Goal: Task Accomplishment & Management: Use online tool/utility

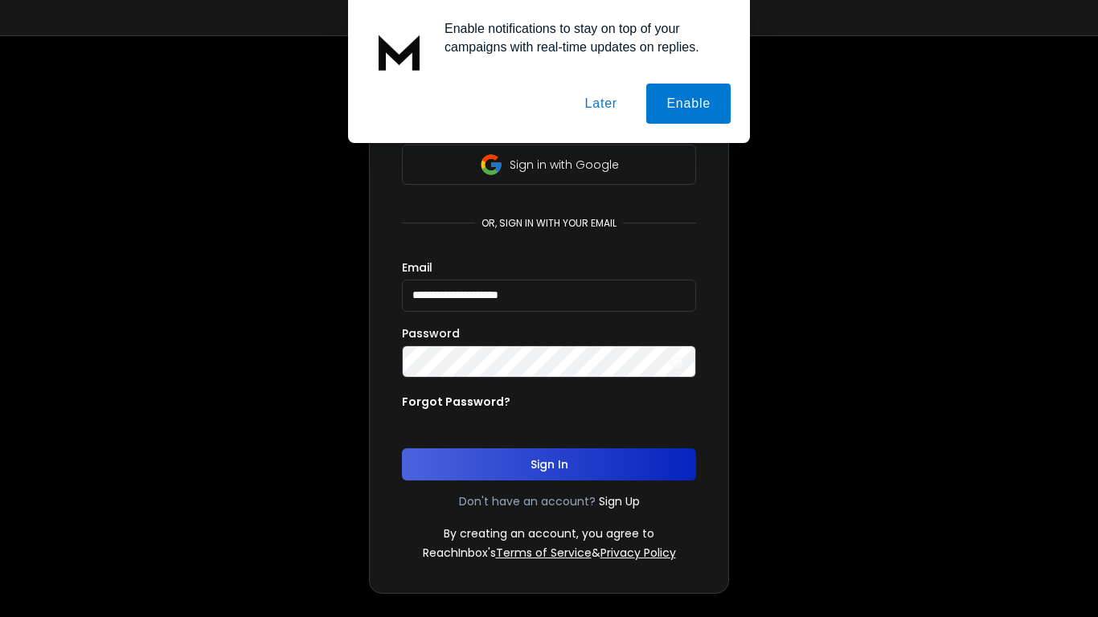
type input "**********"
click at [549, 464] on button "Sign In" at bounding box center [549, 464] width 294 height 32
